Goal: Task Accomplishment & Management: Manage account settings

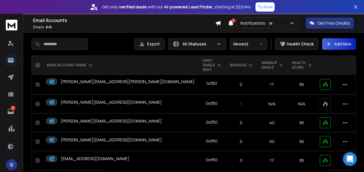
click at [232, 22] on icon at bounding box center [230, 23] width 5 height 6
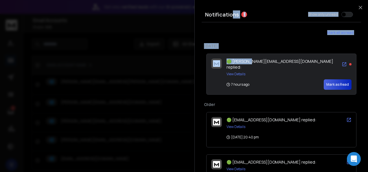
drag, startPoint x: 232, startPoint y: 22, endPoint x: 248, endPoint y: 64, distance: 45.1
click at [248, 64] on div "Sheet Title Notifications 1 Show only unread Mark all as read [DATE] 🟢 [PERSON_…" at bounding box center [282, 86] width 174 height 172
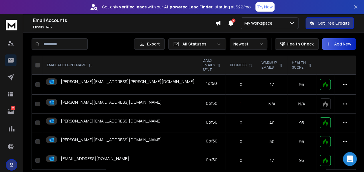
click at [232, 27] on div "1 My Workspace Get Free Credits" at bounding box center [284, 23] width 139 height 12
click at [230, 21] on icon at bounding box center [231, 23] width 6 height 6
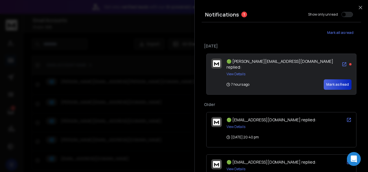
click at [342, 62] on icon at bounding box center [344, 64] width 5 height 5
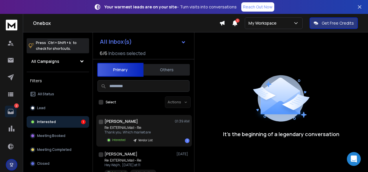
click at [134, 124] on div "Gilles Meiers 01:39 AM Re: EXTERNAL Mail - Re: Thank you. Which market are Inte…" at bounding box center [147, 130] width 85 height 25
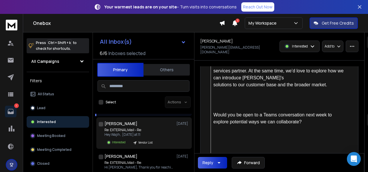
scroll to position [30, 0]
click at [131, 129] on p "Re: EXTERNAL Mail - Re:" at bounding box center [131, 130] width 52 height 5
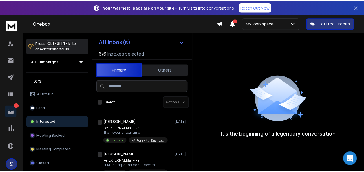
scroll to position [0, 0]
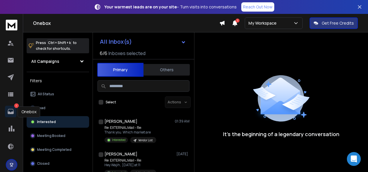
click at [6, 112] on link "1" at bounding box center [11, 112] width 12 height 12
click at [10, 113] on icon at bounding box center [11, 111] width 6 height 5
click at [236, 25] on icon at bounding box center [234, 23] width 5 height 6
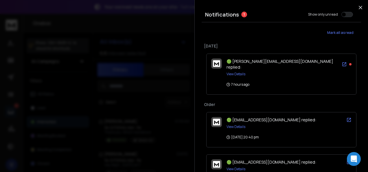
click at [358, 9] on icon "button" at bounding box center [361, 8] width 6 height 6
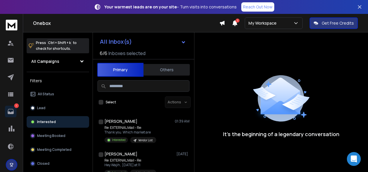
click at [359, 8] on icon at bounding box center [359, 6] width 5 height 5
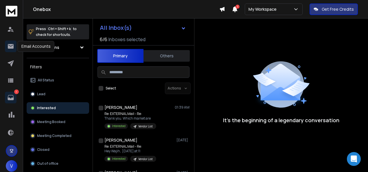
click at [12, 47] on icon at bounding box center [11, 46] width 6 height 5
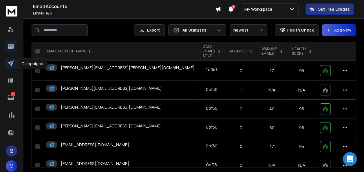
click at [11, 64] on icon at bounding box center [11, 63] width 6 height 6
